Goal: Information Seeking & Learning: Check status

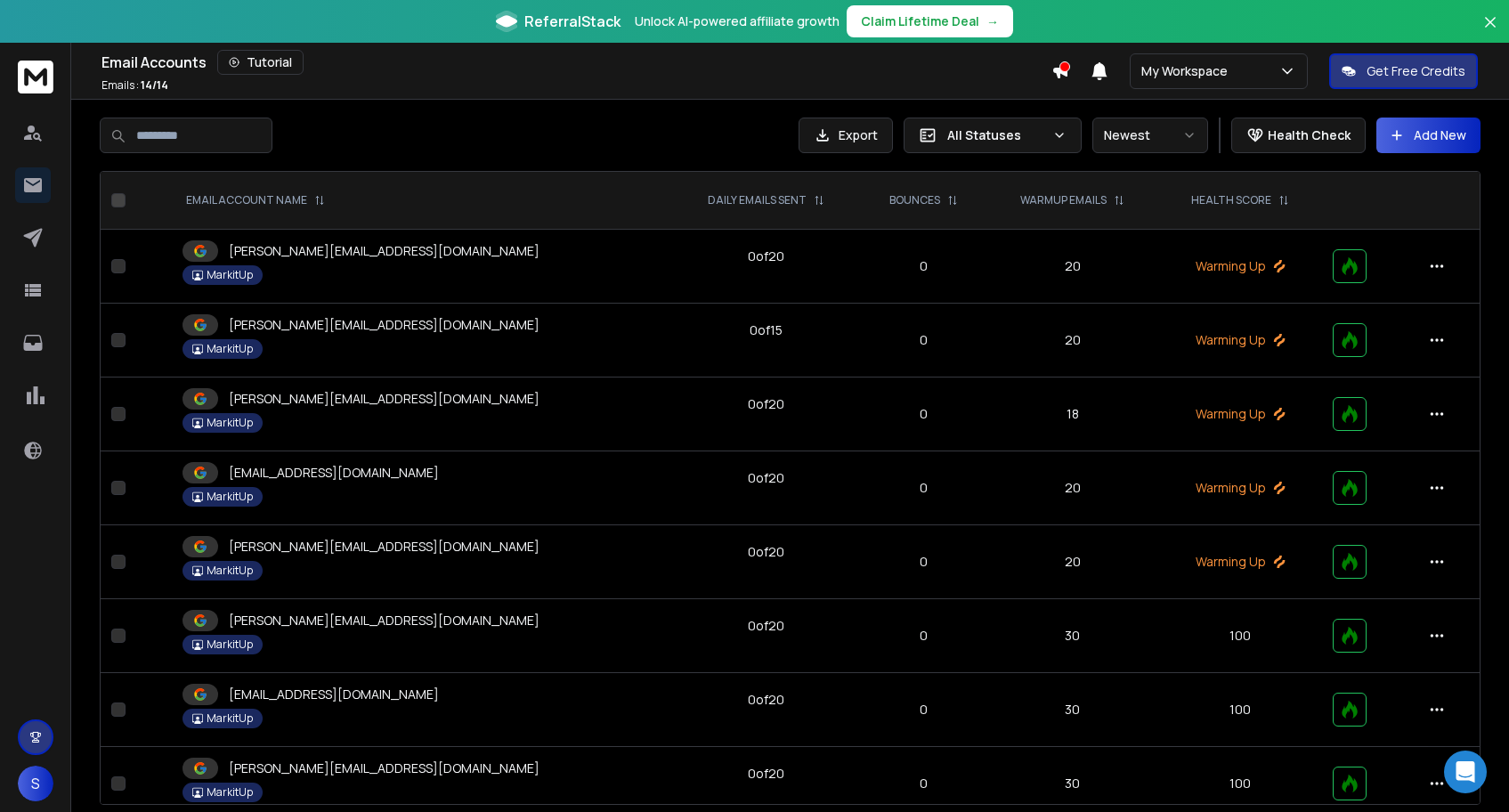
click at [31, 217] on div at bounding box center [36, 294] width 41 height 359
click at [42, 229] on icon at bounding box center [32, 237] width 21 height 21
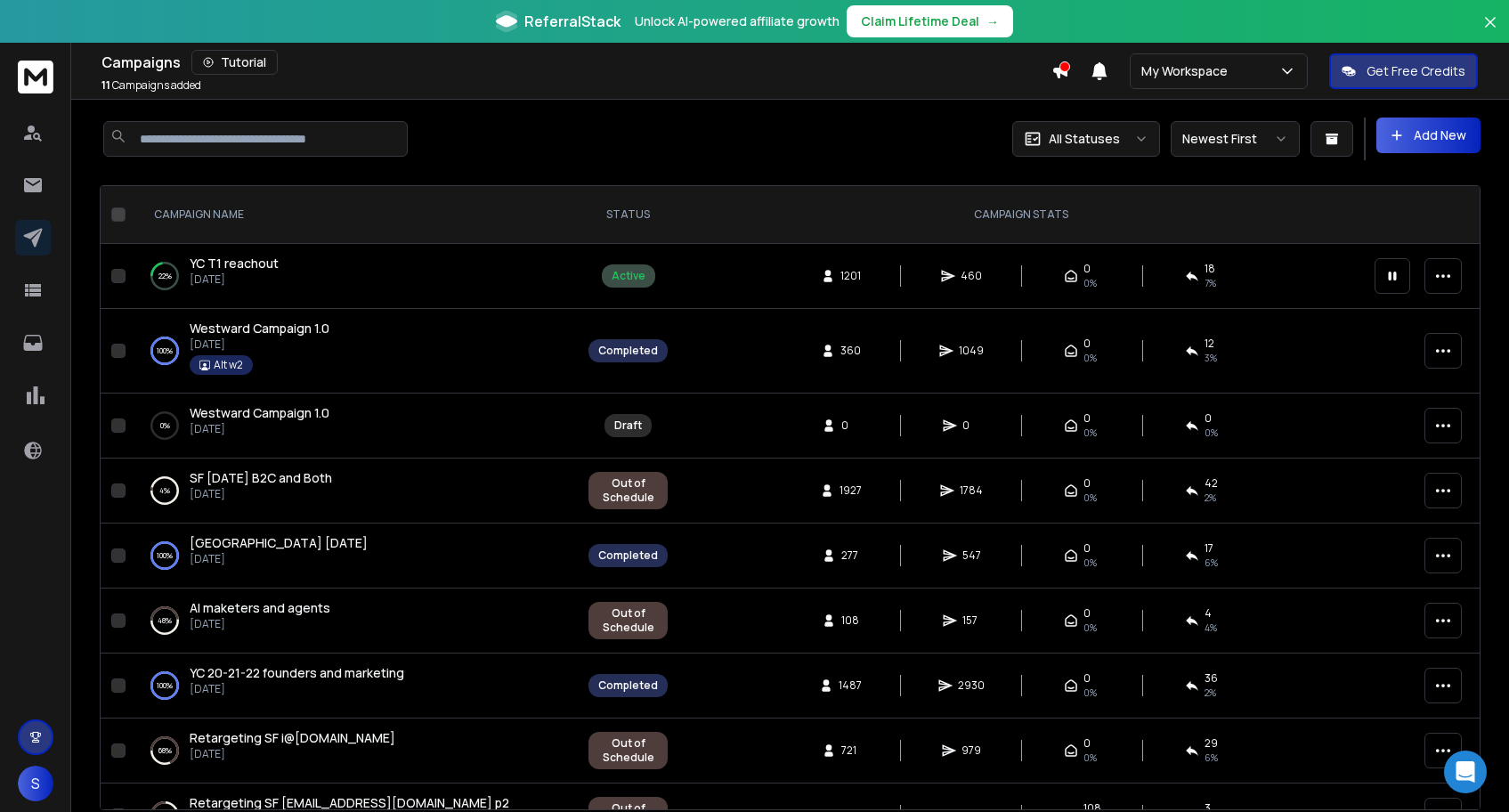
click at [411, 285] on div "22 % YC T1 reachout [DATE]" at bounding box center [355, 276] width 410 height 43
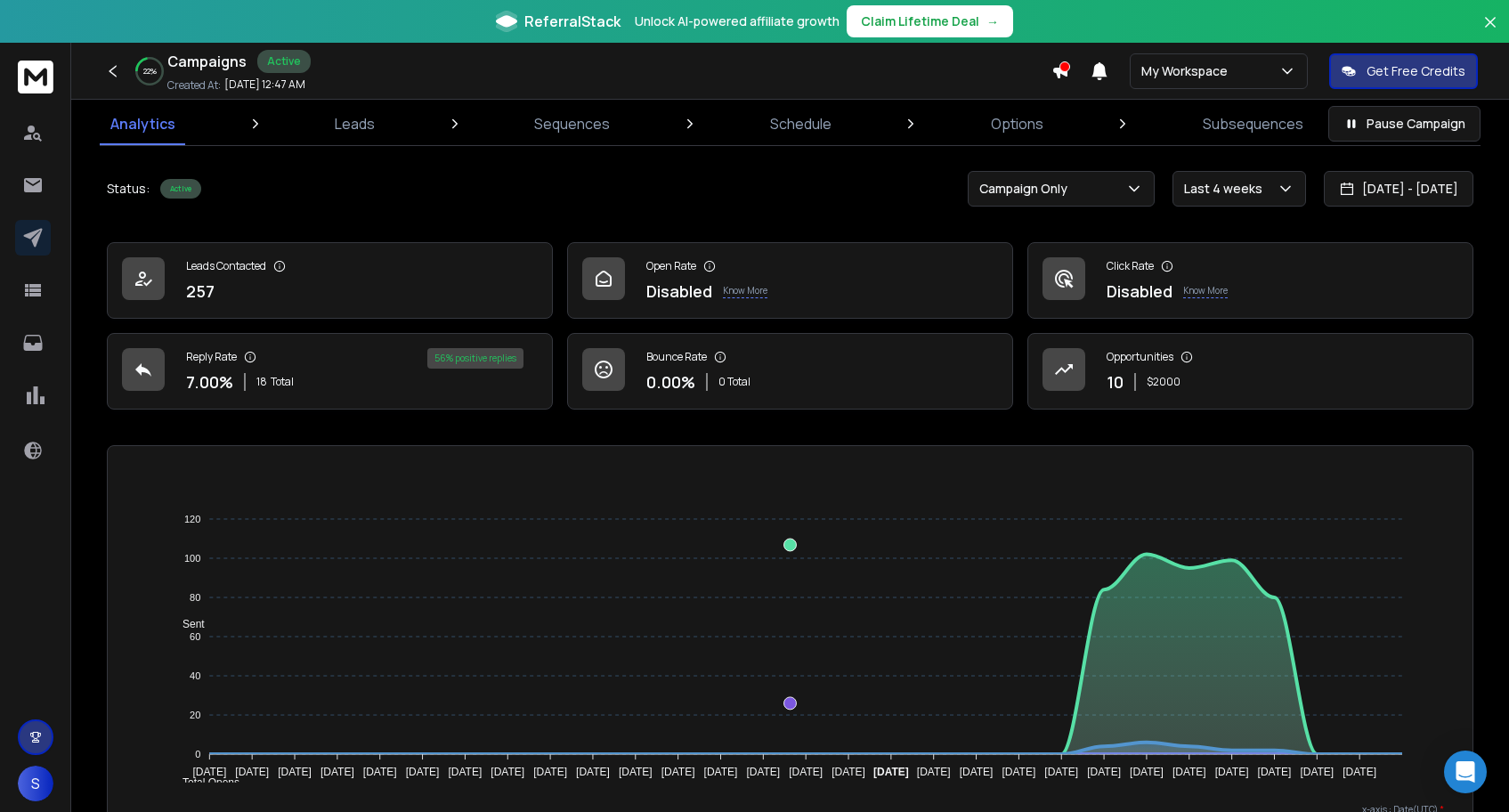
scroll to position [53, 0]
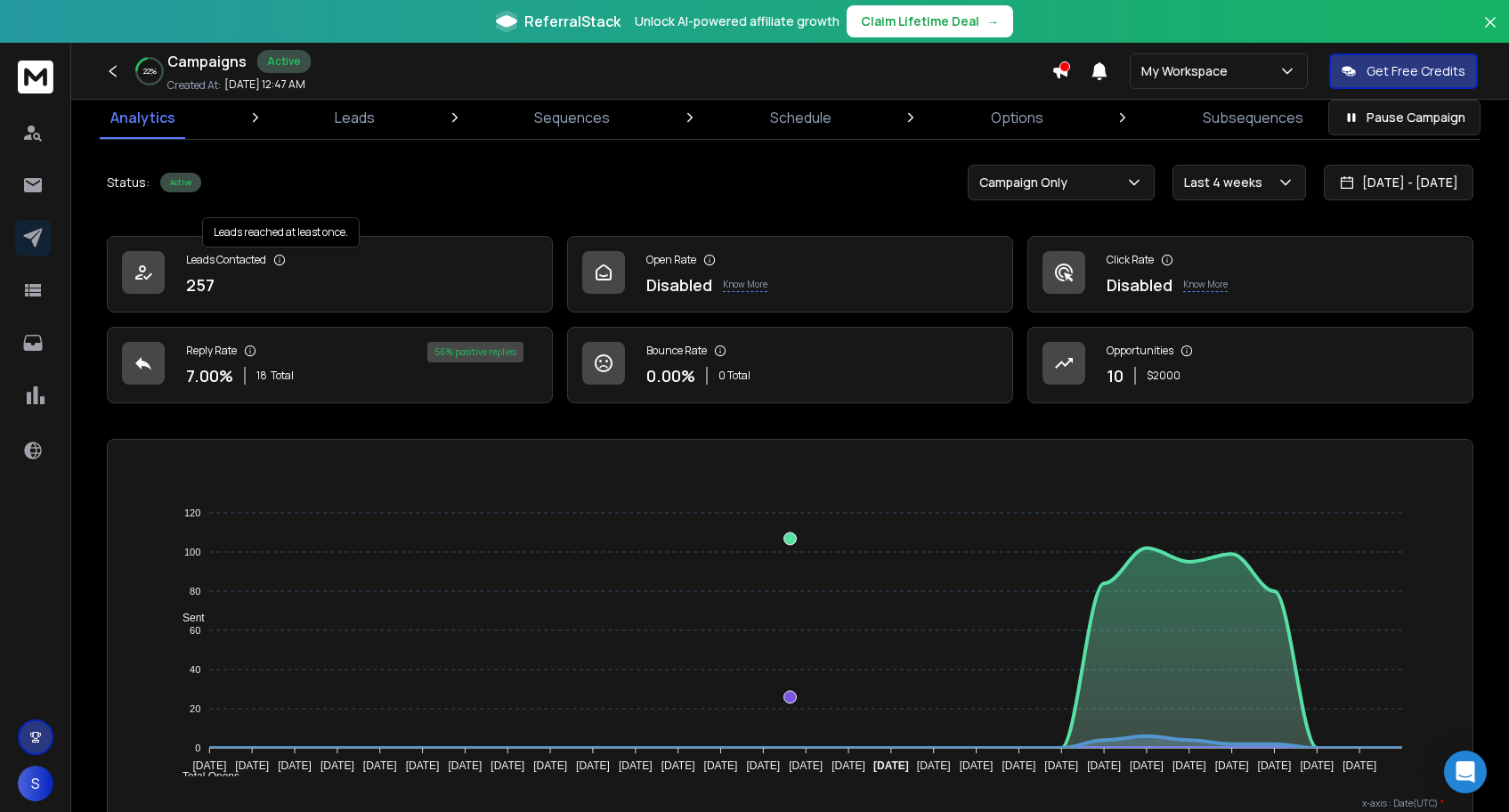
click at [285, 257] on icon at bounding box center [280, 260] width 13 height 13
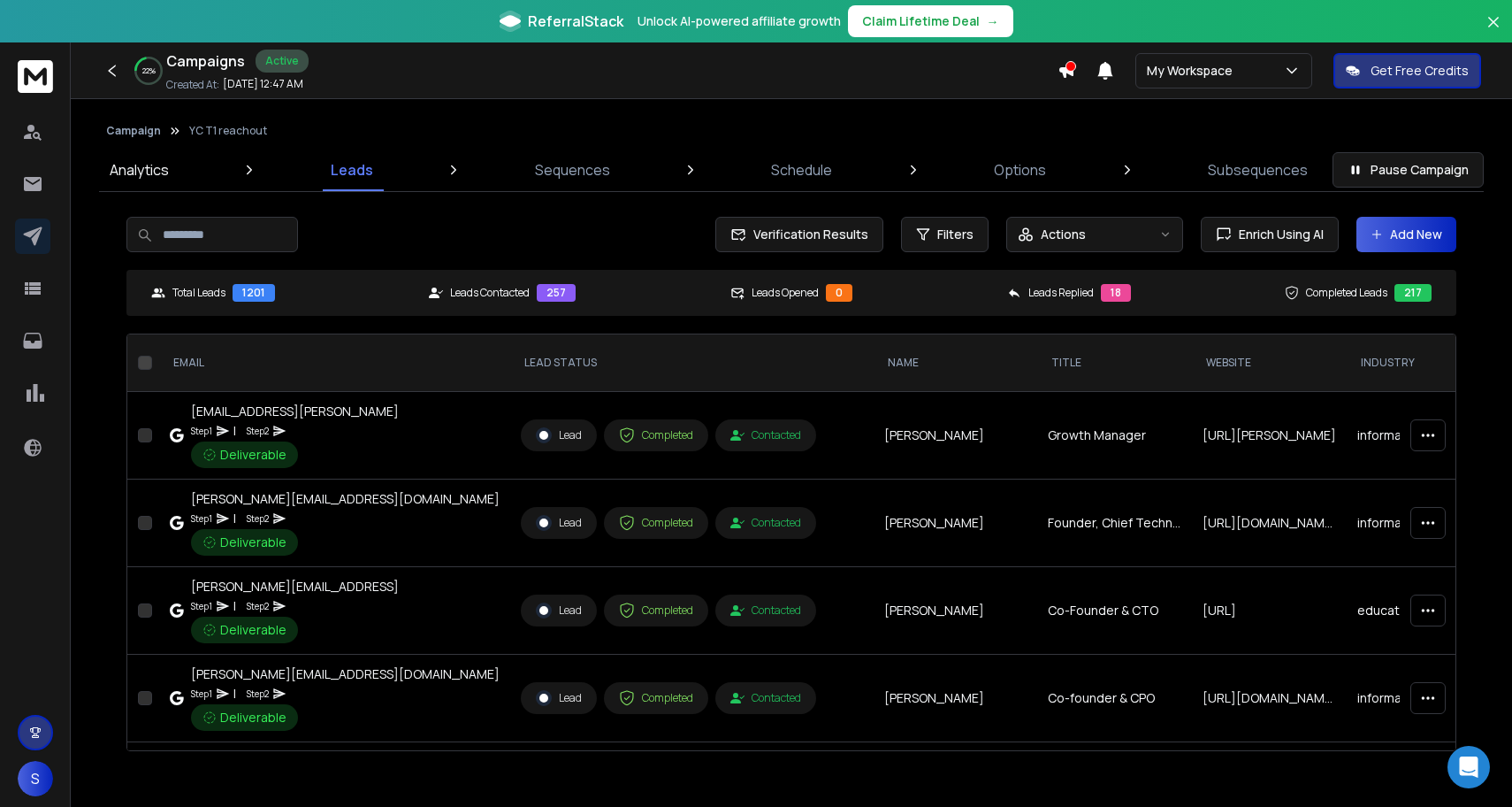
click at [164, 168] on p "Analytics" at bounding box center [138, 169] width 59 height 21
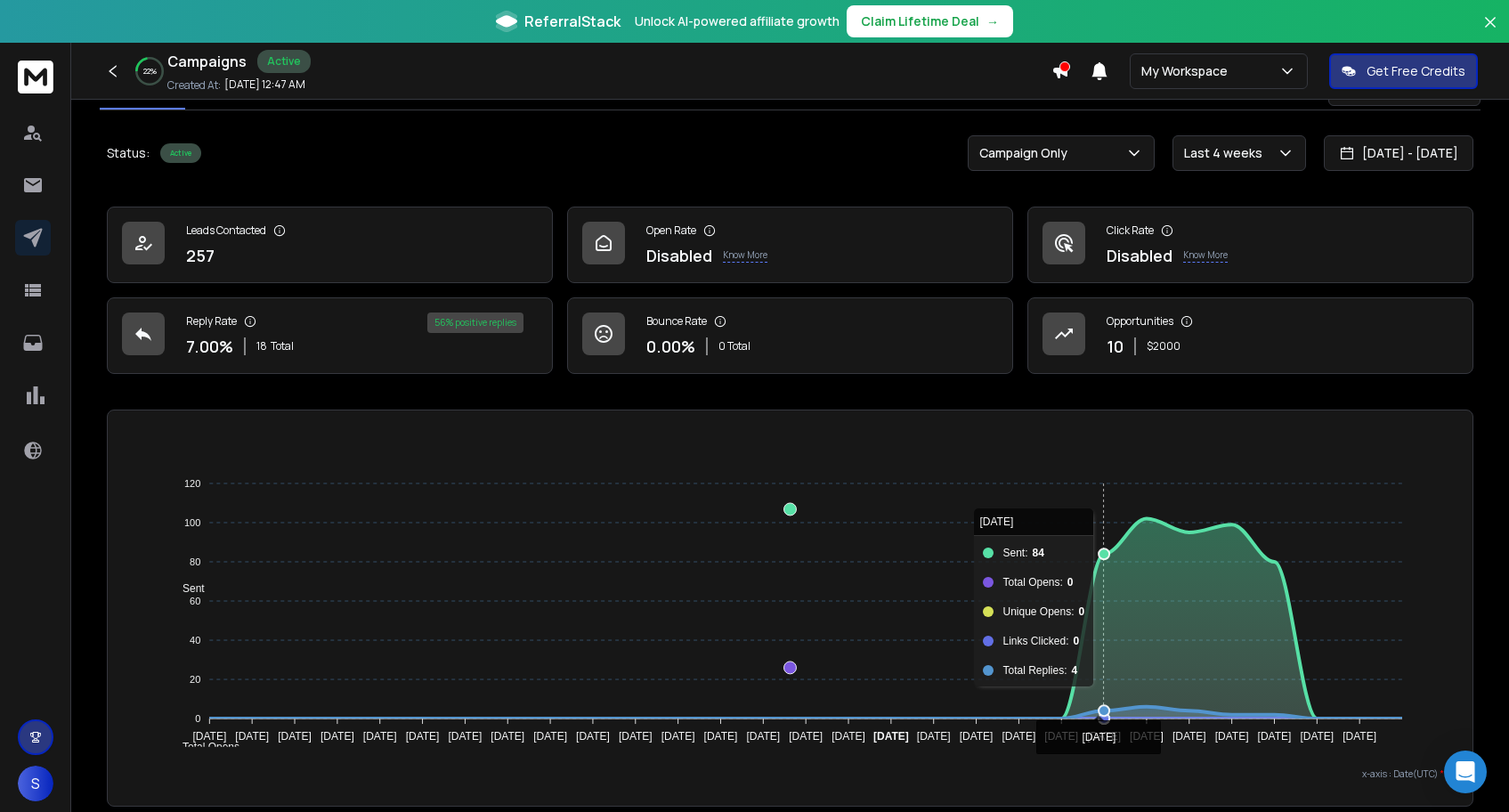
scroll to position [97, 0]
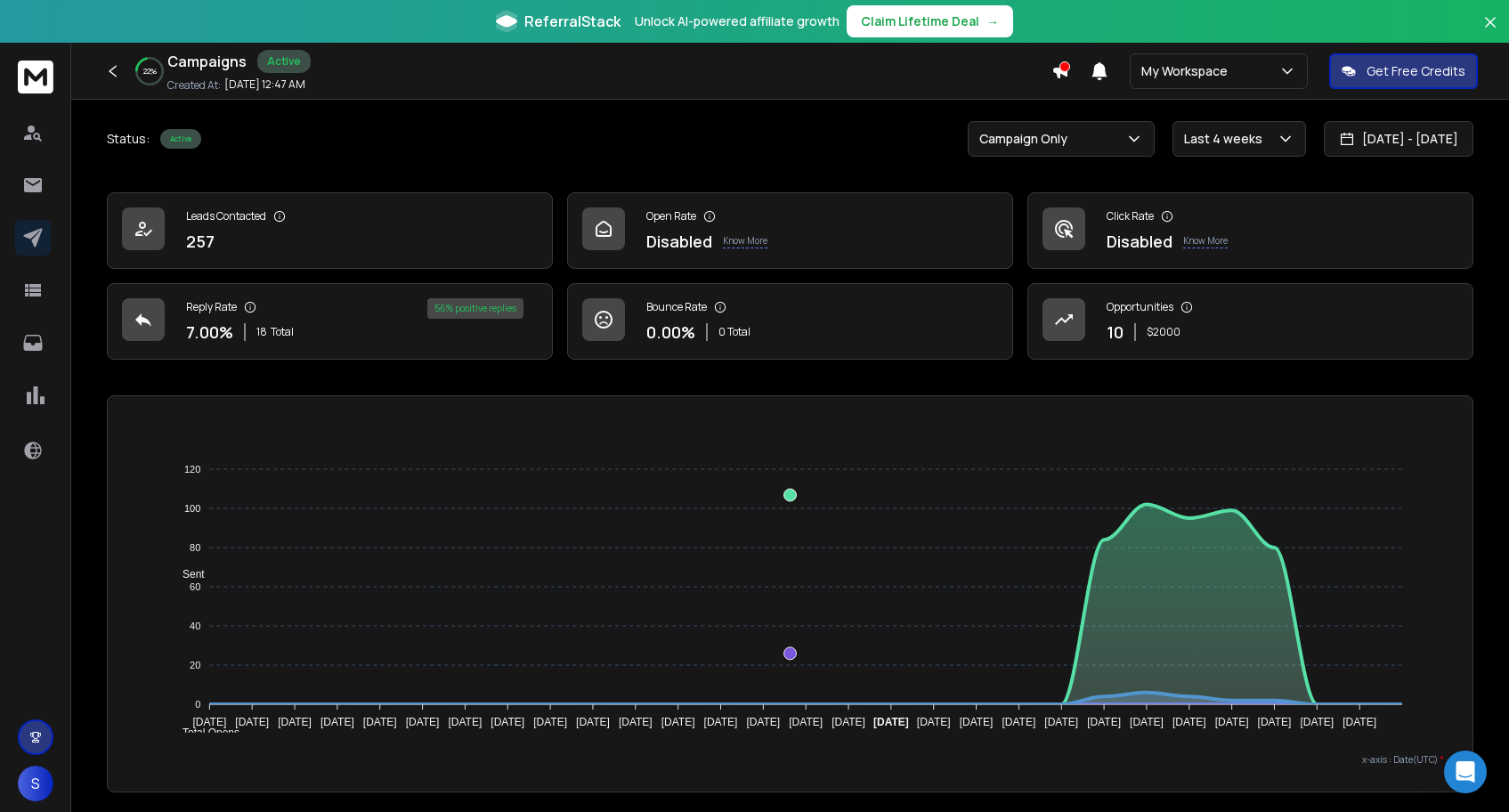
click at [695, 16] on p "Unlock AI-powered affiliate growth" at bounding box center [736, 21] width 204 height 17
click at [766, 21] on p "Unlock AI-powered affiliate growth" at bounding box center [736, 21] width 204 height 17
click at [724, 27] on p "Unlock AI-powered affiliate growth" at bounding box center [736, 21] width 204 height 17
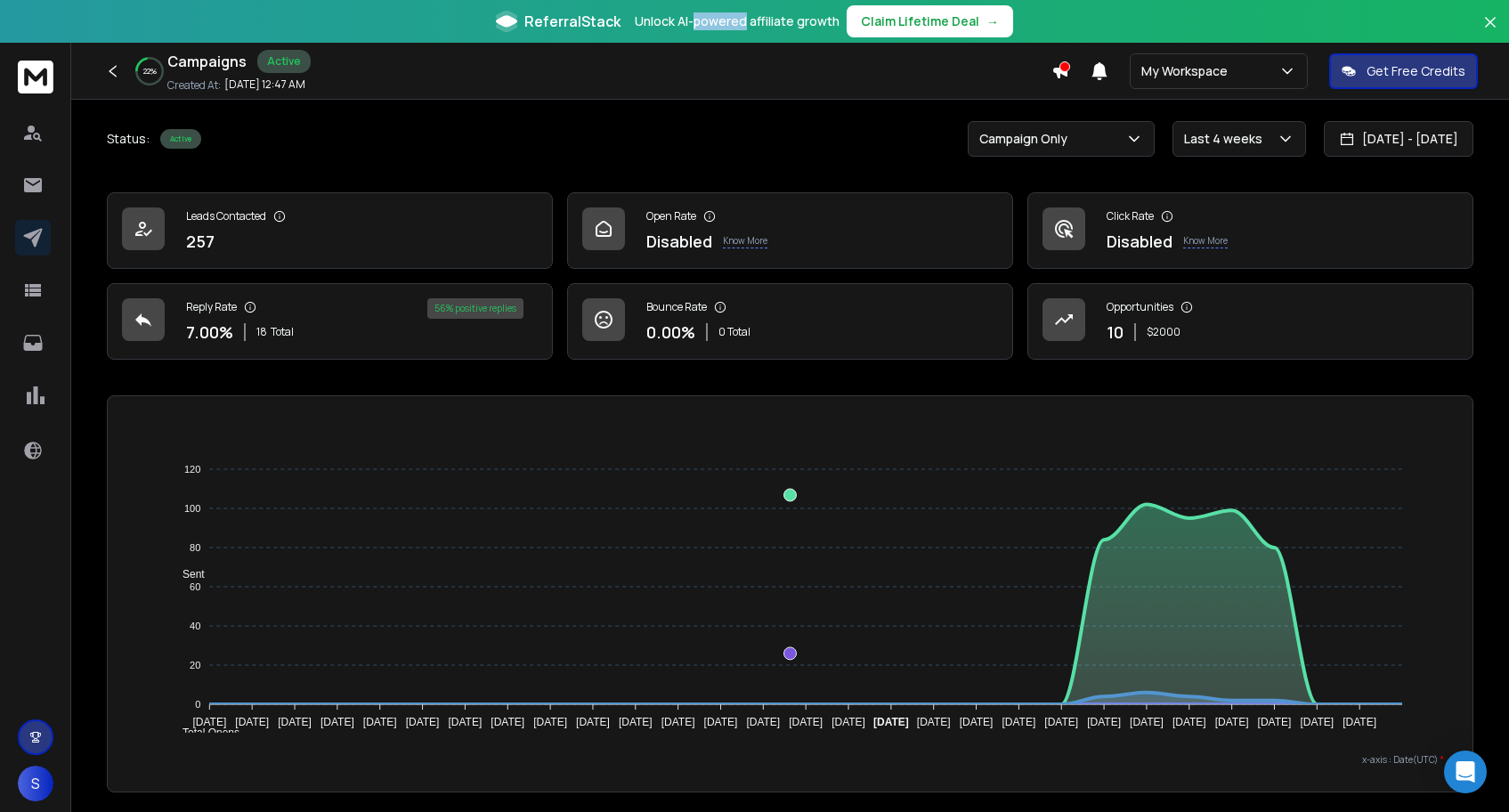
click at [724, 27] on p "Unlock AI-powered affiliate growth" at bounding box center [736, 21] width 204 height 17
click at [706, 22] on p "Unlock AI-powered affiliate growth" at bounding box center [736, 21] width 204 height 17
click at [1481, 19] on button "Close banner" at bounding box center [1490, 32] width 23 height 43
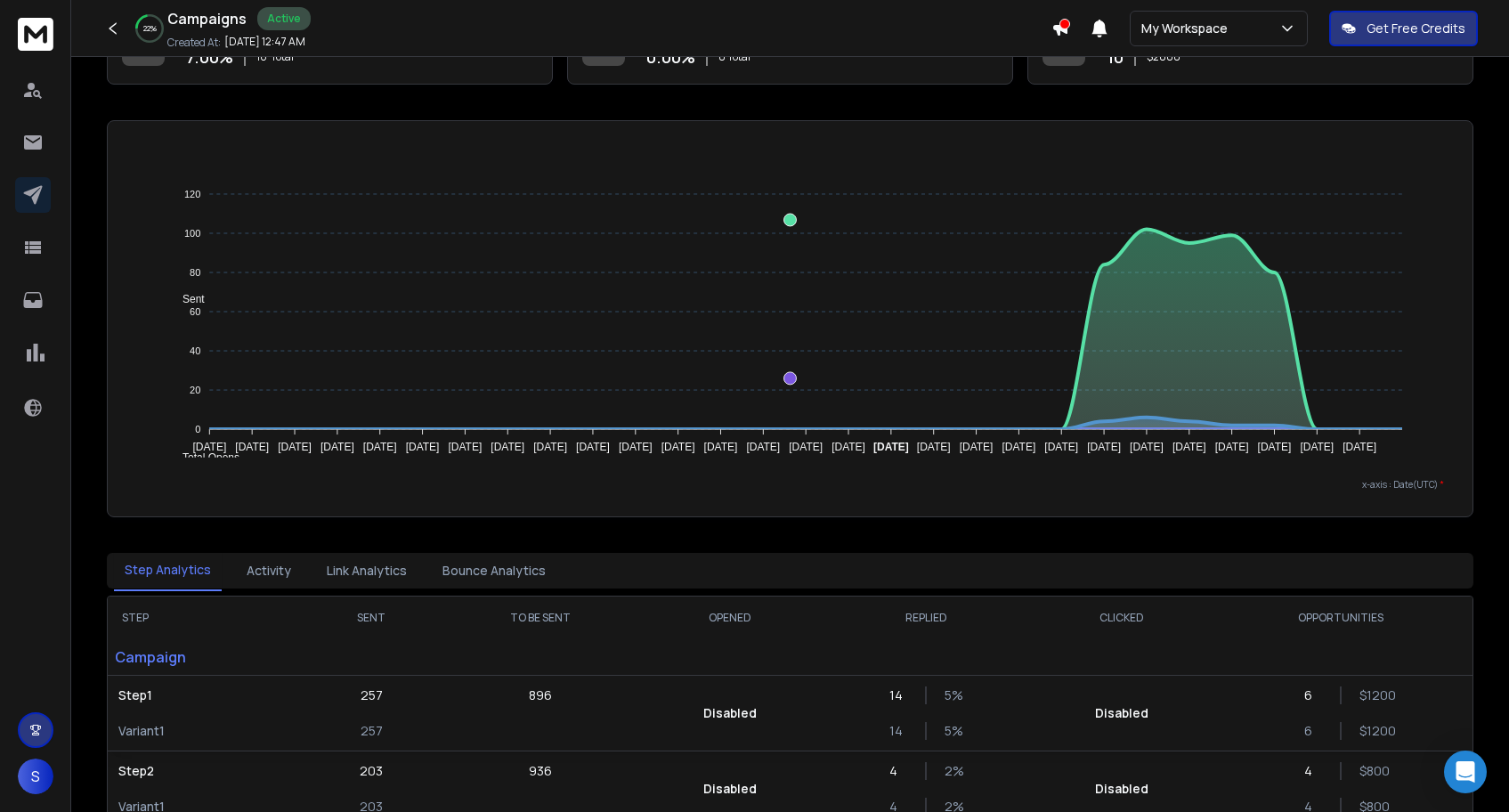
scroll to position [324, 0]
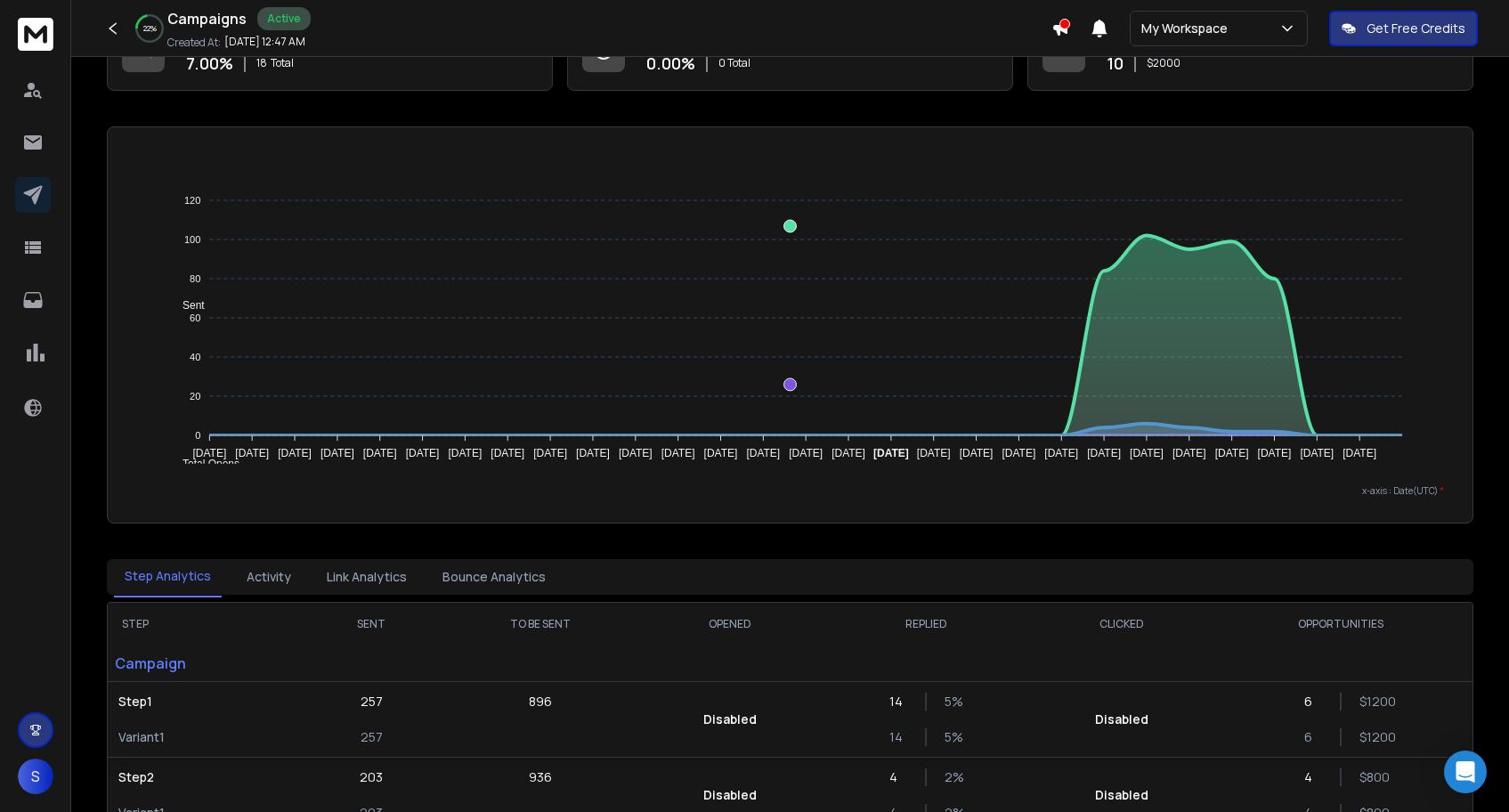
click at [402, 158] on div "Sent Total Opens Unique Opens Links Clicked Total Replies" at bounding box center [791, 234] width 1243 height 156
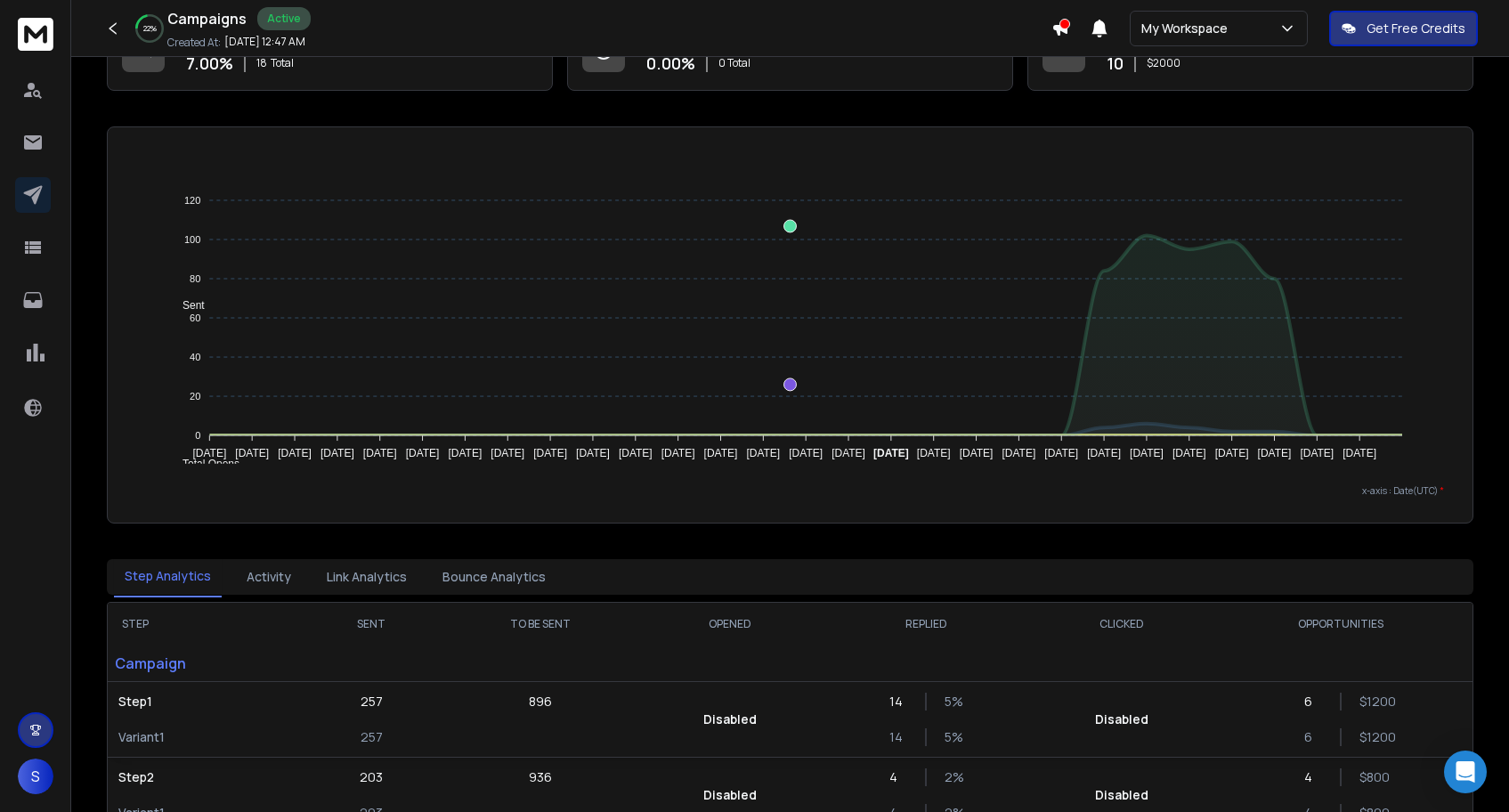
click at [251, 616] on span "Unique Opens" at bounding box center [210, 622] width 82 height 13
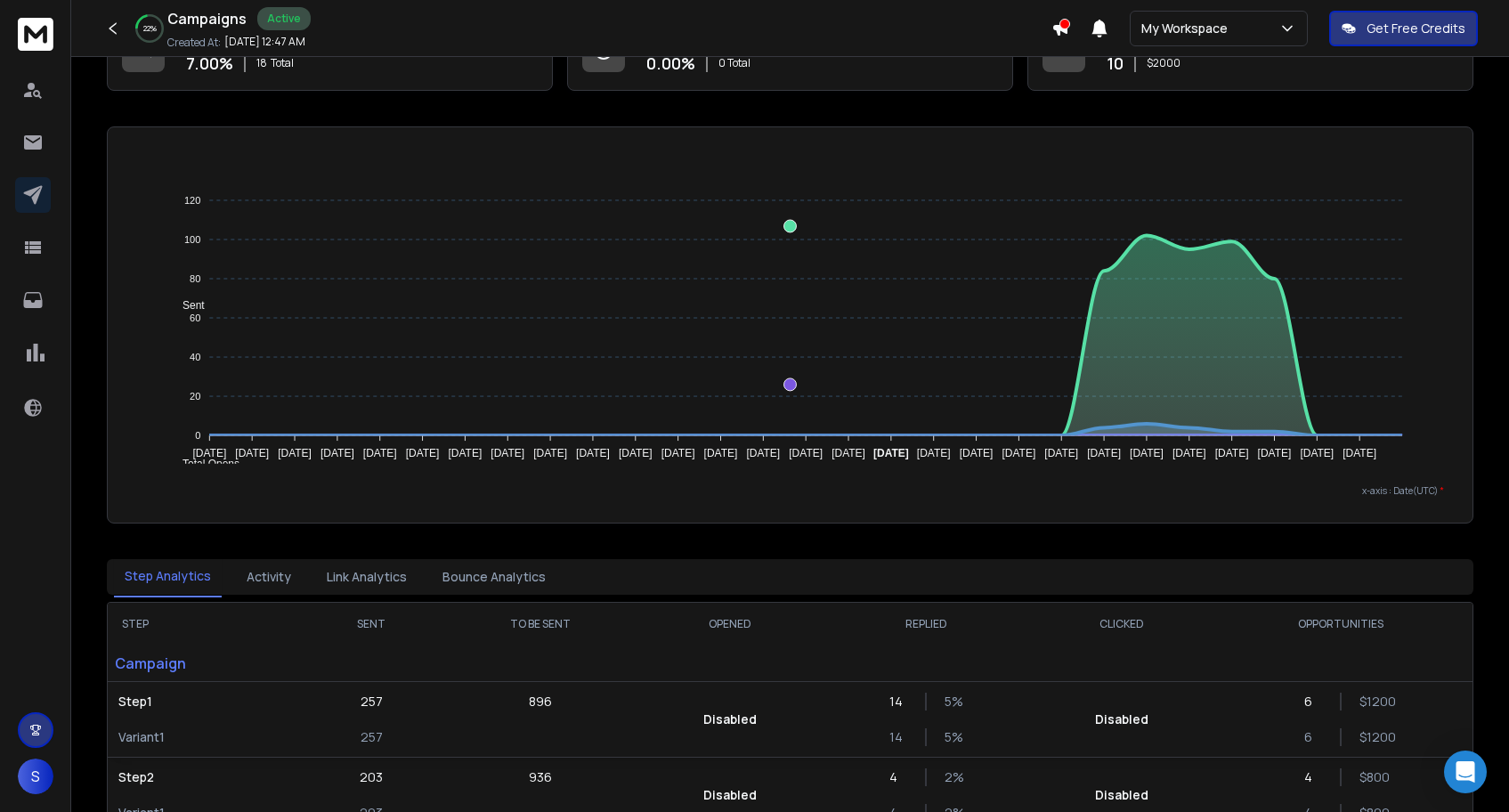
click at [251, 616] on span "Unique Opens" at bounding box center [210, 622] width 82 height 13
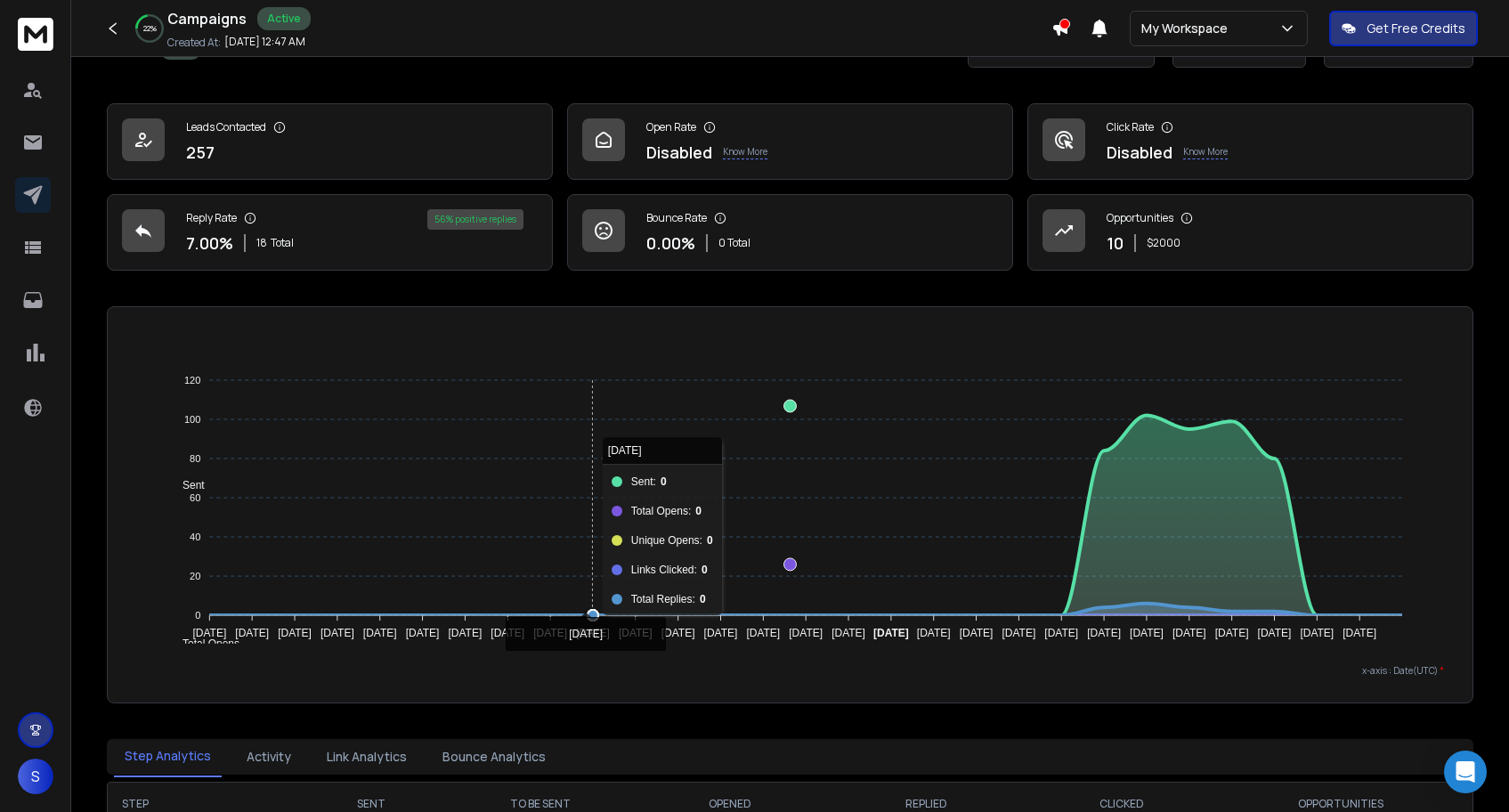
scroll to position [377, 0]
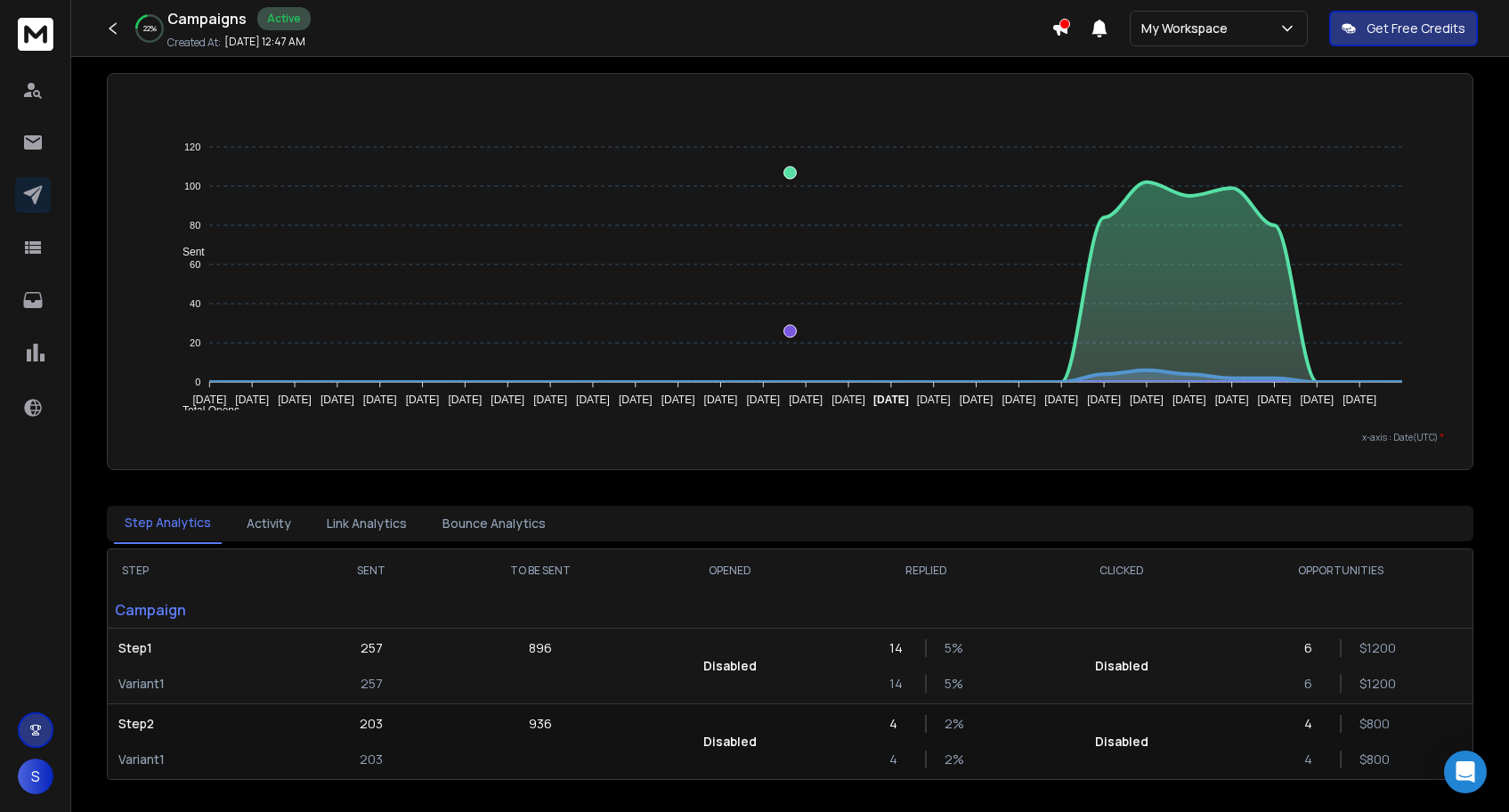
click at [894, 724] on p "4" at bounding box center [898, 723] width 17 height 17
click at [895, 724] on p "4" at bounding box center [898, 723] width 17 height 17
drag, startPoint x: 341, startPoint y: 645, endPoint x: 436, endPoint y: 653, distance: 95.3
click at [436, 653] on tr "Step 1 Variant 1 257 257 896 Disabled 14 5 % 14 5 % Disabled 6 $ 1200 6 $ 1200" at bounding box center [790, 666] width 1365 height 76
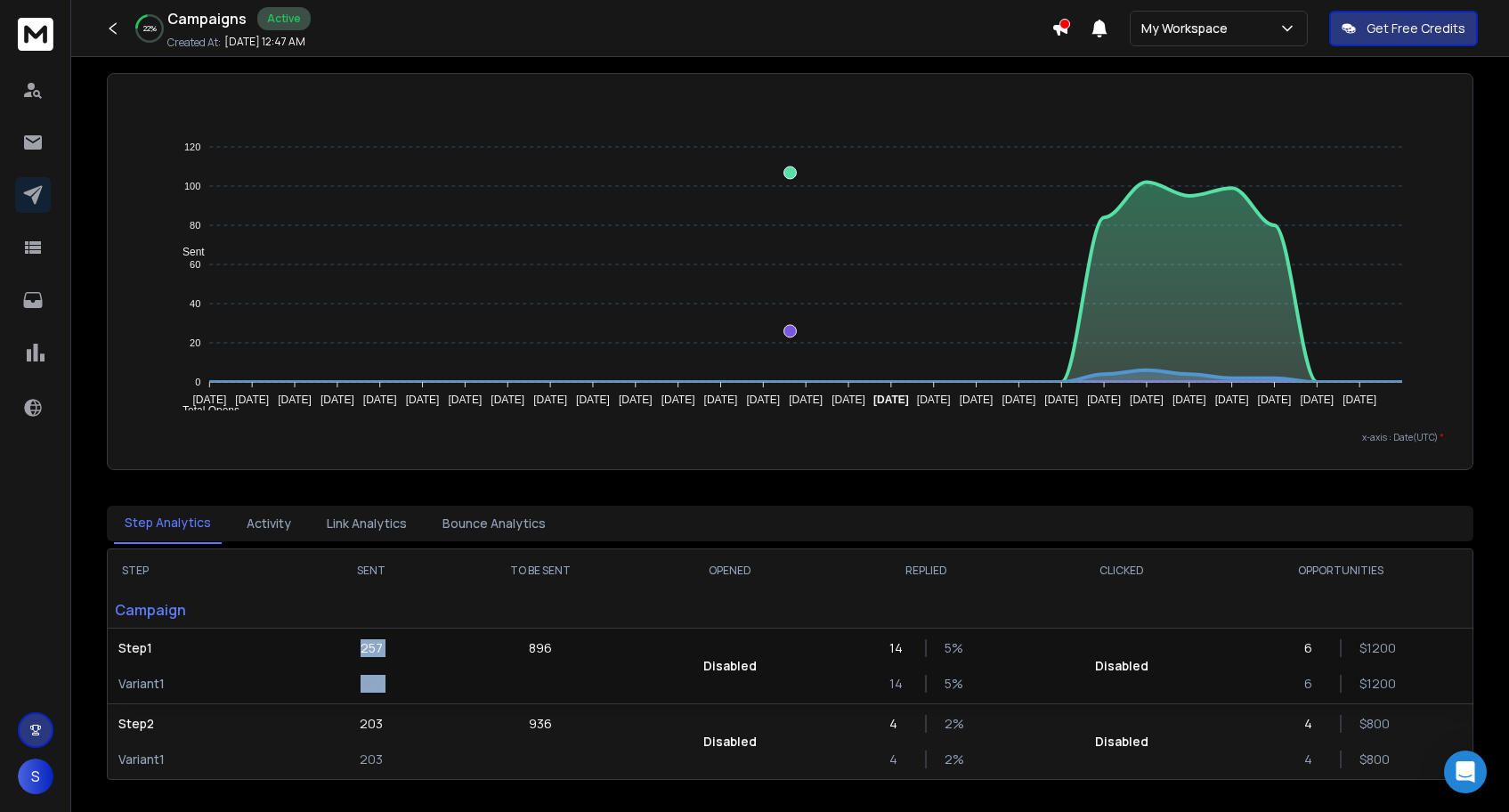
click at [438, 653] on td "896" at bounding box center [541, 666] width 206 height 76
click at [713, 656] on td "Disabled" at bounding box center [730, 666] width 173 height 76
click at [374, 649] on p "257" at bounding box center [371, 647] width 22 height 17
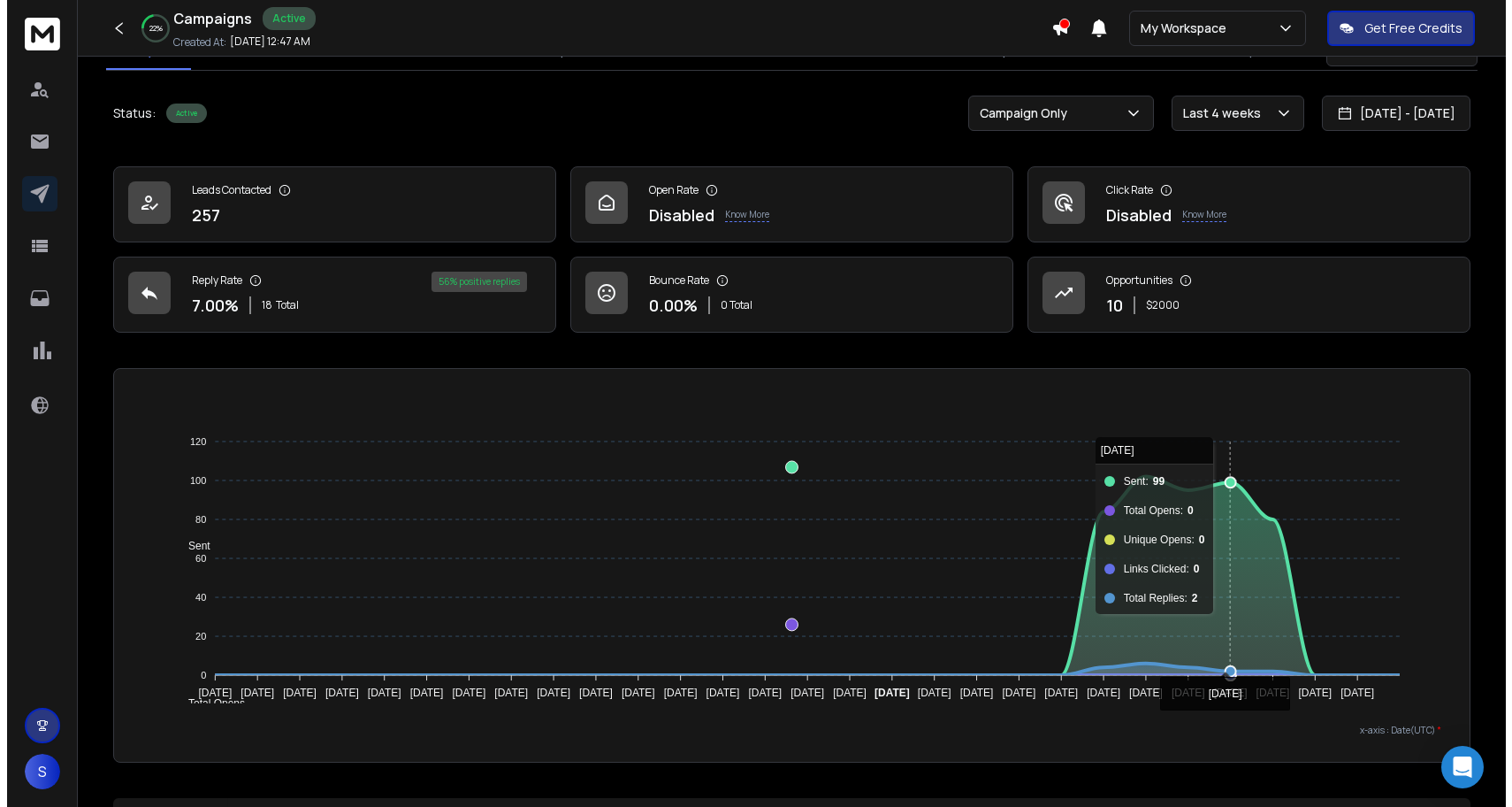
scroll to position [0, 0]
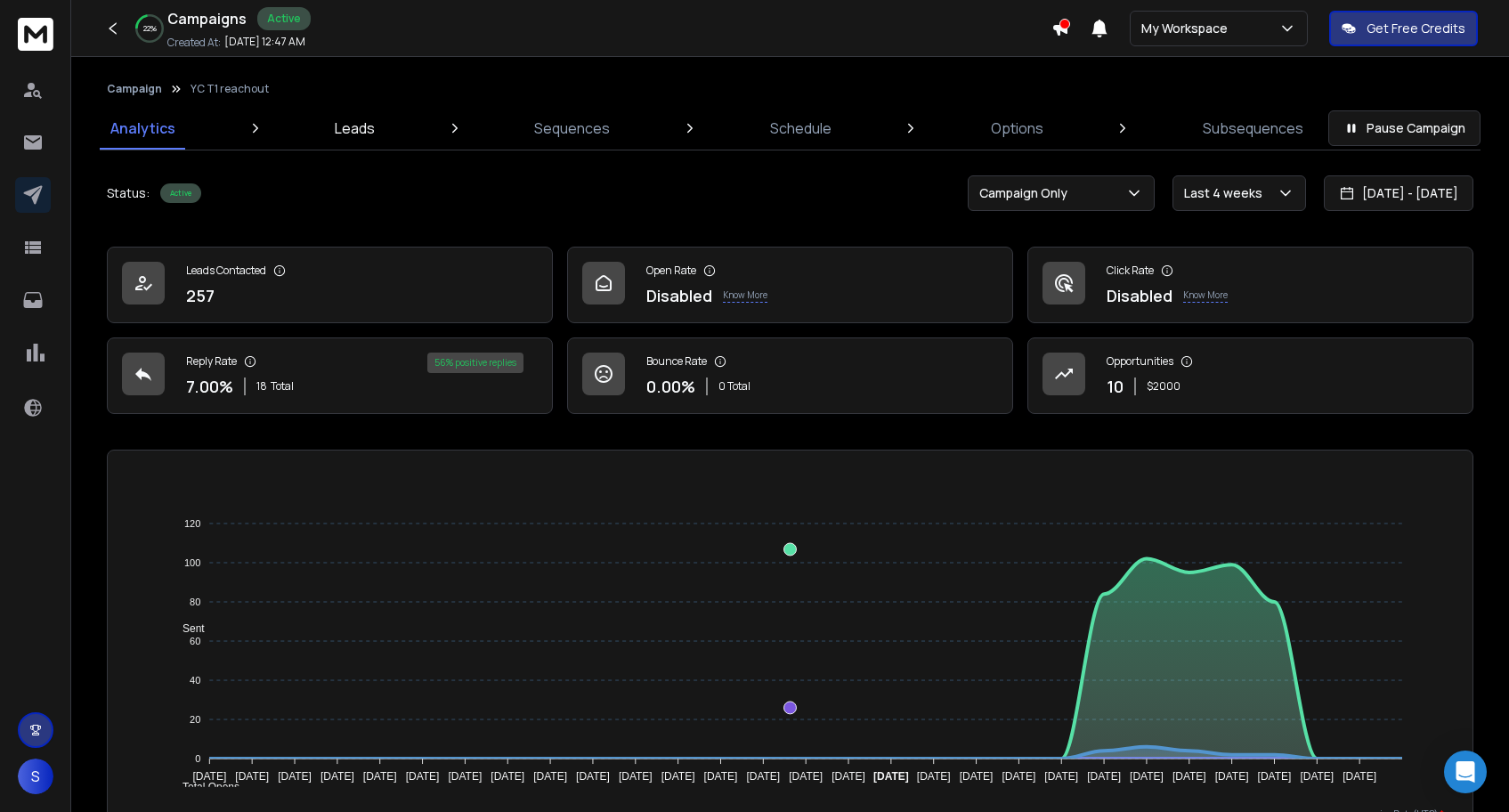
click at [362, 130] on p "Leads" at bounding box center [355, 127] width 40 height 21
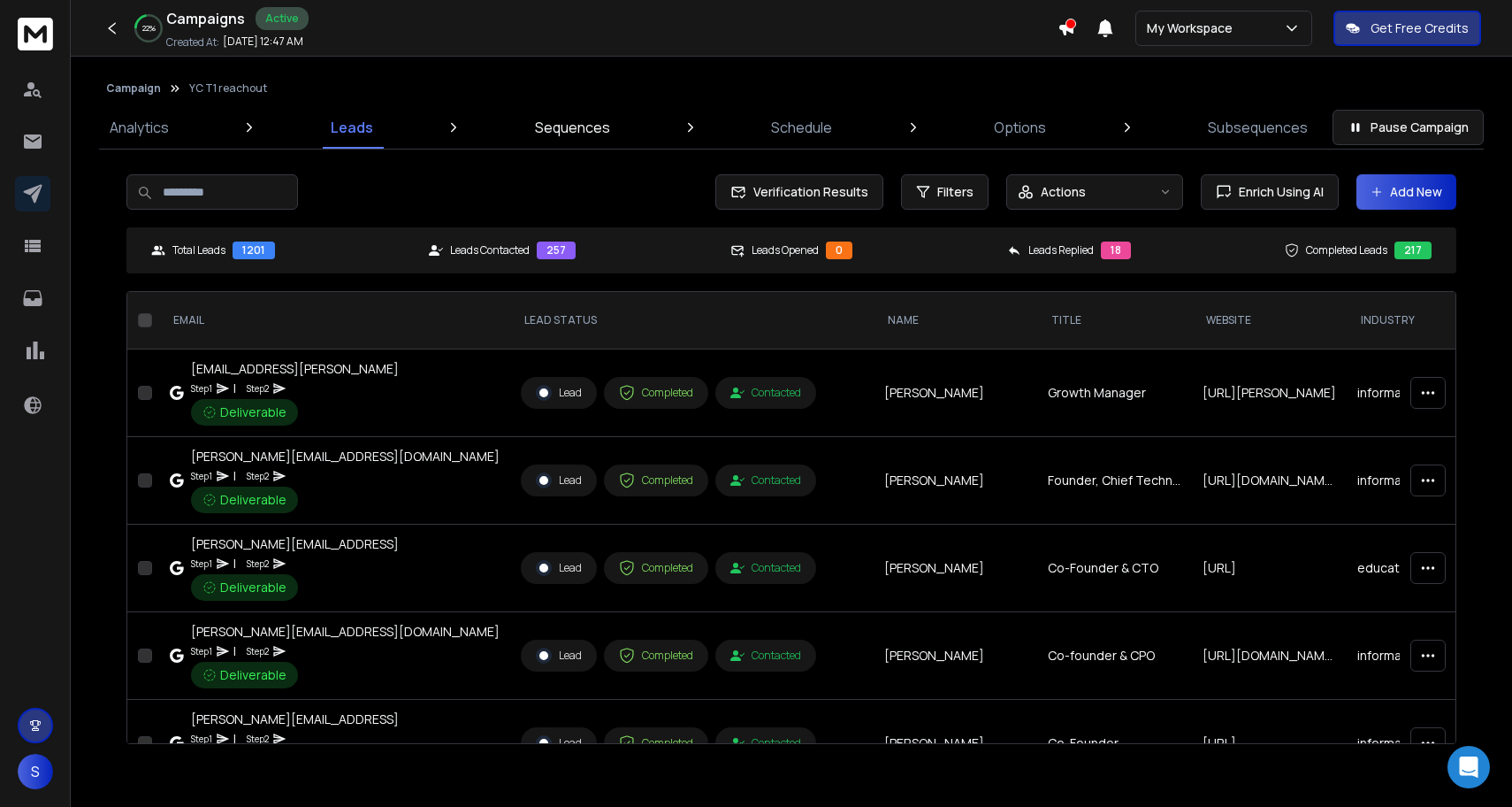
click at [579, 145] on link "Sequences" at bounding box center [573, 128] width 96 height 43
